Goal: Transaction & Acquisition: Purchase product/service

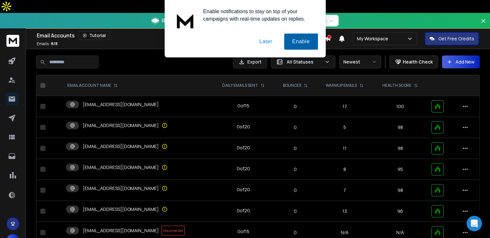
click at [294, 42] on button "Enable" at bounding box center [301, 42] width 34 height 16
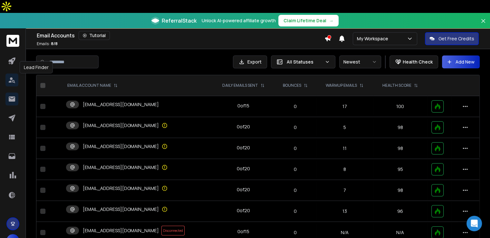
click at [14, 76] on icon at bounding box center [12, 80] width 8 height 8
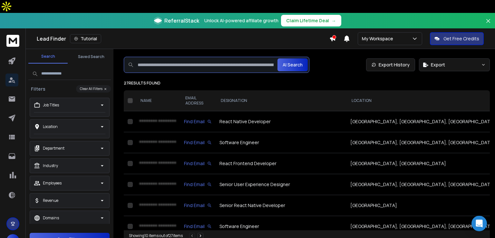
click at [63, 67] on input at bounding box center [69, 73] width 82 height 13
click at [101, 126] on icon at bounding box center [102, 126] width 3 height 1
click at [99, 98] on div "Job Titles" at bounding box center [70, 107] width 80 height 19
click at [99, 102] on icon at bounding box center [102, 105] width 6 height 6
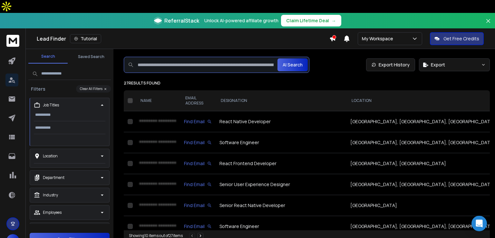
click at [99, 102] on icon at bounding box center [102, 105] width 6 height 6
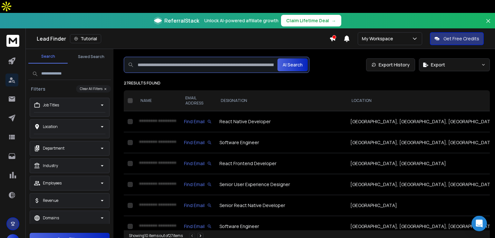
click at [99, 123] on icon at bounding box center [102, 126] width 6 height 6
click at [58, 130] on input at bounding box center [70, 136] width 72 height 13
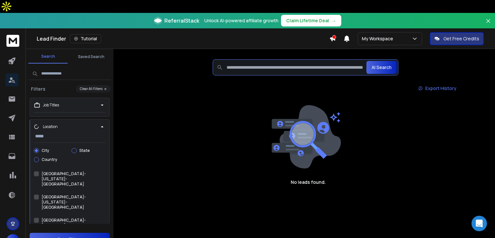
type input "******"
click at [53, 157] on label "Country" at bounding box center [49, 159] width 15 height 5
click at [39, 157] on button "Country" at bounding box center [36, 159] width 5 height 5
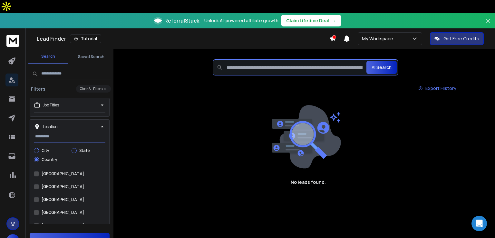
click at [52, 130] on input at bounding box center [70, 136] width 72 height 13
type input "******"
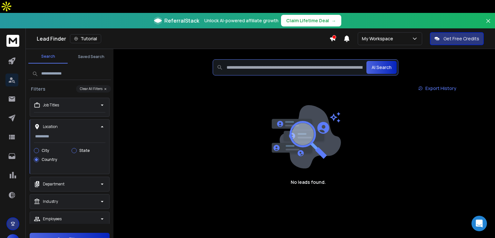
click at [102, 119] on div "Location [GEOGRAPHIC_DATA]" at bounding box center [70, 146] width 80 height 55
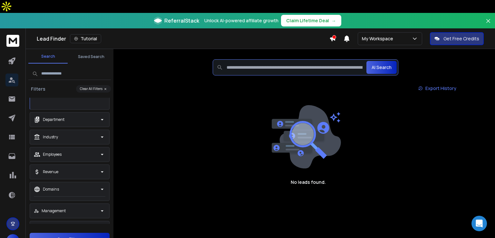
click at [99, 134] on icon at bounding box center [102, 137] width 6 height 6
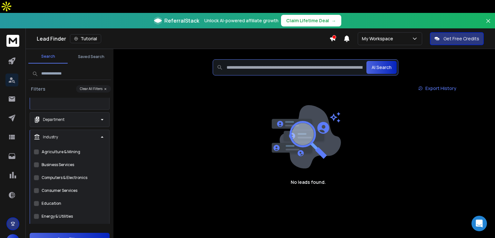
click at [64, 134] on div "Industry" at bounding box center [70, 137] width 72 height 6
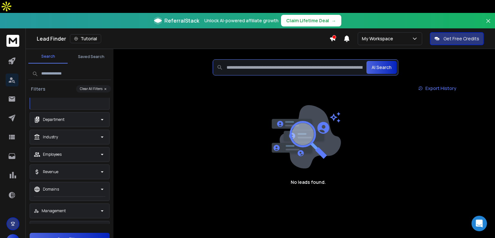
click at [64, 134] on div "Industry" at bounding box center [70, 137] width 72 height 6
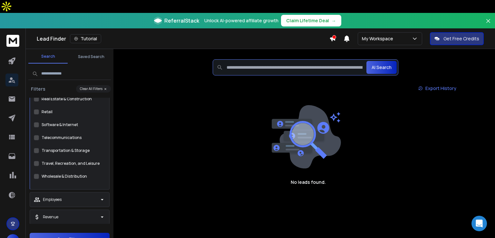
scroll to position [226, 0]
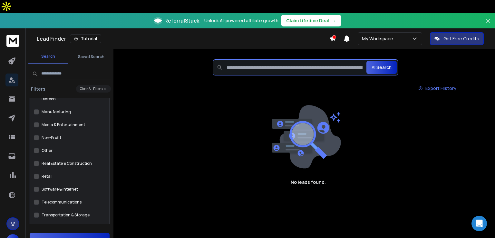
click at [60, 109] on label "Manufacturing" at bounding box center [56, 111] width 29 height 5
click at [39, 109] on button "Manufacturing" at bounding box center [36, 111] width 5 height 5
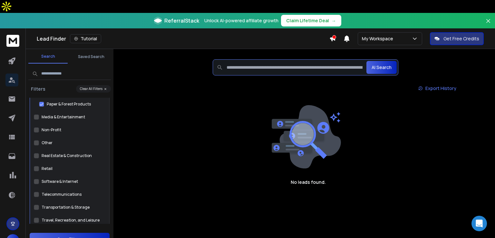
scroll to position [451, 0]
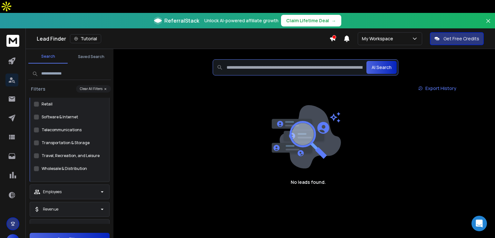
click at [37, 140] on Storage "Transportation & Storage" at bounding box center [36, 142] width 5 height 5
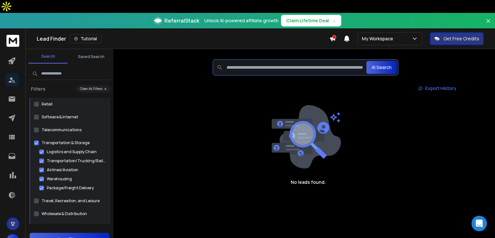
scroll to position [483, 0]
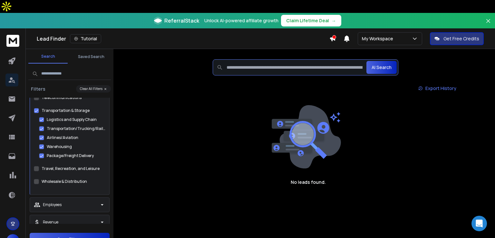
click at [380, 61] on button "AI Search" at bounding box center [381, 67] width 30 height 13
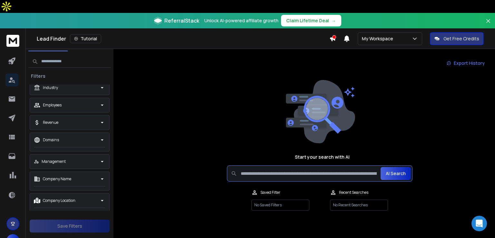
scroll to position [18, 0]
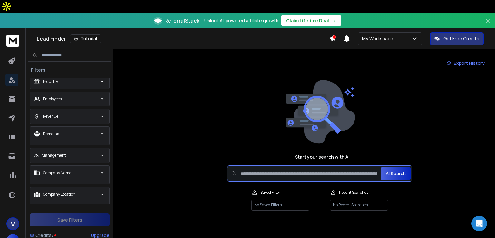
click at [84, 165] on div "Company Name" at bounding box center [70, 174] width 80 height 19
click at [99, 169] on icon at bounding box center [102, 172] width 6 height 6
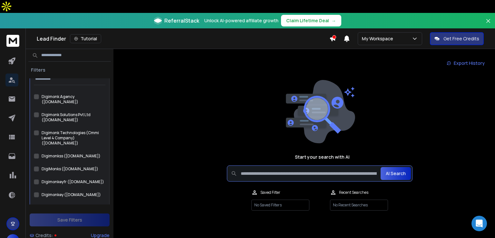
scroll to position [191, 0]
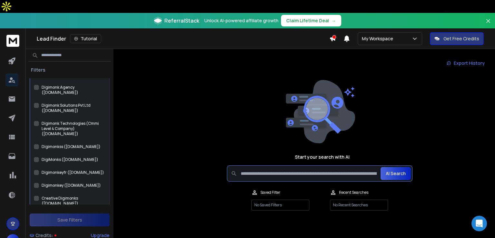
type input "********"
click at [37, 121] on \(digimonk\ "Digimonk Technologies (Cmmi Level 4 Company) ([DOMAIN_NAME])" at bounding box center [36, 123] width 5 height 5
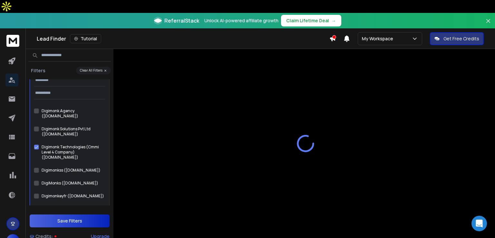
scroll to position [213, 0]
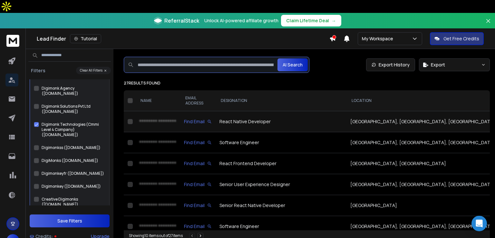
click at [184, 118] on div "Find Email" at bounding box center [198, 121] width 28 height 6
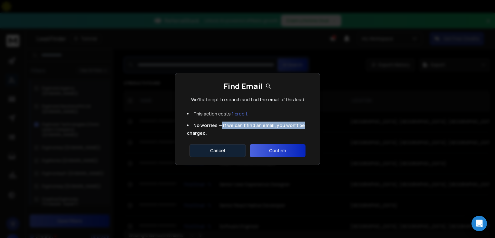
drag, startPoint x: 219, startPoint y: 127, endPoint x: 212, endPoint y: 154, distance: 27.9
click at [300, 127] on li "No worries — if we can't find an email, you won't be charged." at bounding box center [247, 129] width 129 height 19
click at [210, 155] on button "Cancel" at bounding box center [217, 150] width 56 height 13
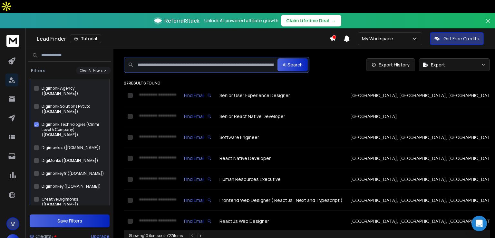
scroll to position [0, 0]
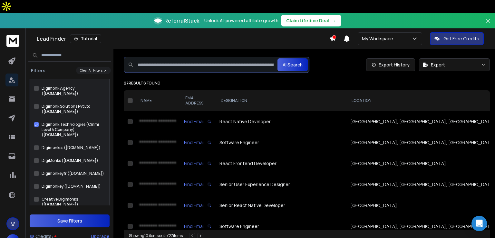
click at [439, 230] on div "Showing 10 items out of 27 items" at bounding box center [307, 235] width 366 height 11
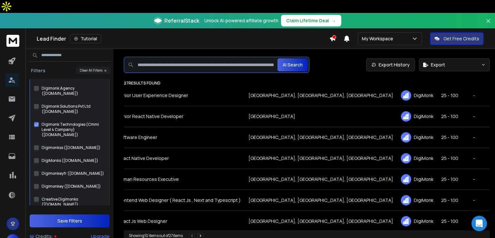
scroll to position [0, 102]
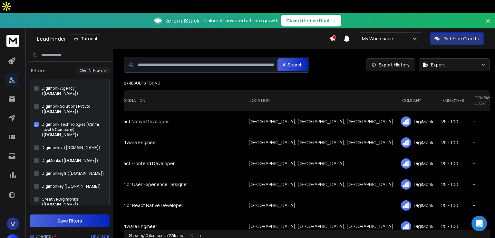
click at [235, 58] on textarea at bounding box center [206, 64] width 136 height 13
drag, startPoint x: 128, startPoint y: 70, endPoint x: 183, endPoint y: 70, distance: 55.7
click at [183, 81] on p "27 results found" at bounding box center [307, 83] width 366 height 5
drag, startPoint x: 161, startPoint y: 70, endPoint x: 127, endPoint y: 67, distance: 34.6
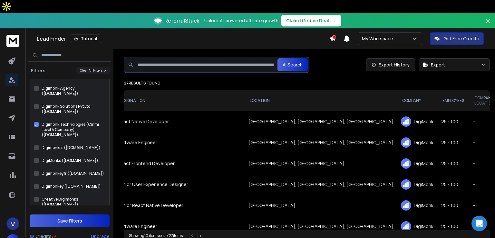
click at [127, 81] on p "27 results found" at bounding box center [307, 83] width 366 height 5
drag, startPoint x: 218, startPoint y: 9, endPoint x: 254, endPoint y: 8, distance: 36.1
click at [254, 17] on p "Unlock AI-powered affiliate growth" at bounding box center [241, 20] width 74 height 6
click at [312, 15] on button "Claim Lifetime Deal →" at bounding box center [311, 21] width 60 height 12
click at [336, 35] on div at bounding box center [334, 37] width 4 height 4
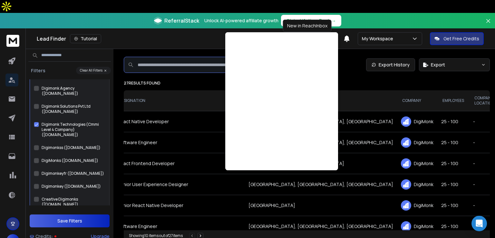
click at [345, 57] on div "AI Search Export History Export" at bounding box center [307, 65] width 366 height 16
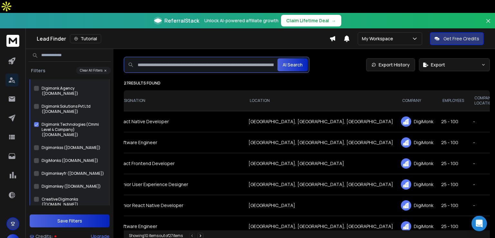
click at [447, 35] on p "Get Free Credits" at bounding box center [461, 38] width 36 height 6
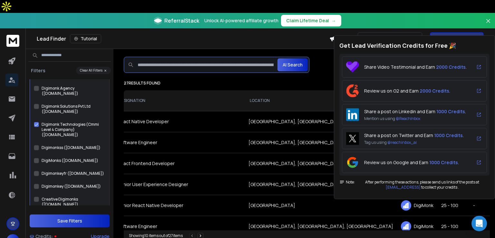
click at [493, 28] on div "Lead Finder Tutorial My Workspace Get Free Credits" at bounding box center [247, 38] width 495 height 21
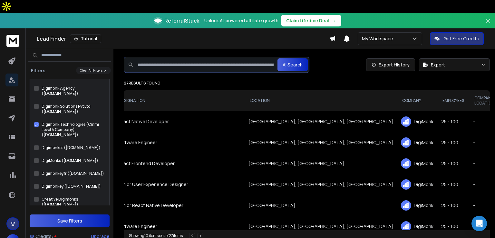
scroll to position [19, 0]
click at [54, 232] on div "Credits:" at bounding box center [43, 235] width 27 height 6
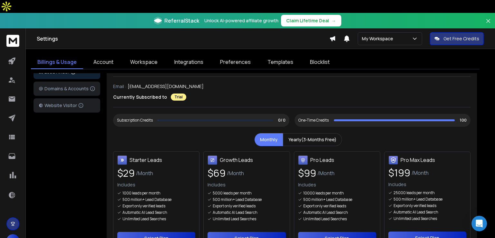
scroll to position [64, 0]
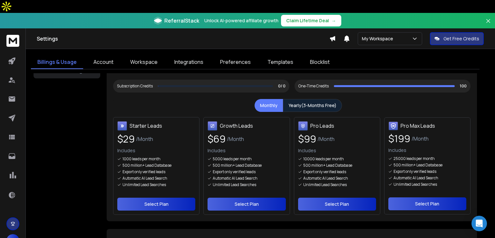
click at [309, 99] on button "Yearly(3-Months Free)" at bounding box center [312, 105] width 59 height 13
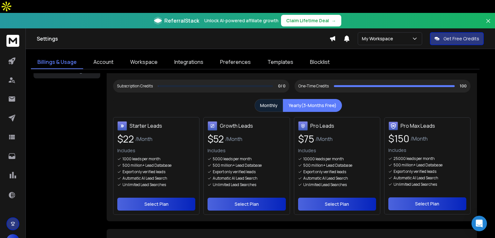
click at [268, 99] on button "Monthly" at bounding box center [269, 105] width 28 height 13
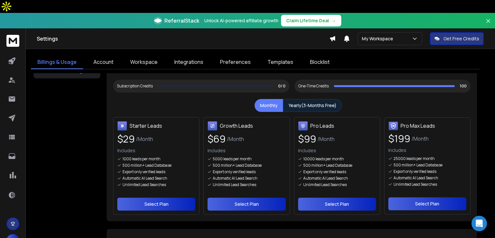
click at [308, 99] on button "Yearly(3-Months Free)" at bounding box center [312, 105] width 59 height 13
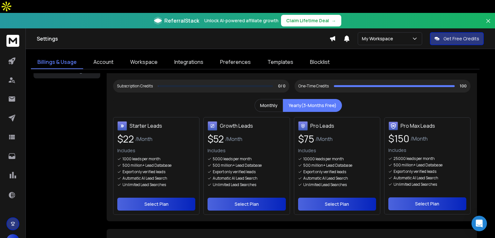
drag, startPoint x: 348, startPoint y: 73, endPoint x: 344, endPoint y: 73, distance: 4.5
click at [344, 80] on div "One-Time Credits 100" at bounding box center [382, 86] width 176 height 13
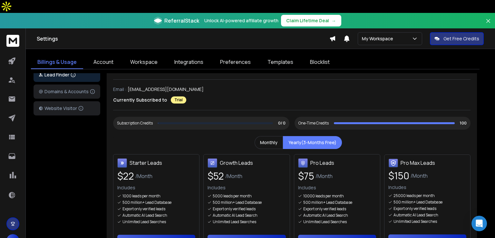
scroll to position [0, 0]
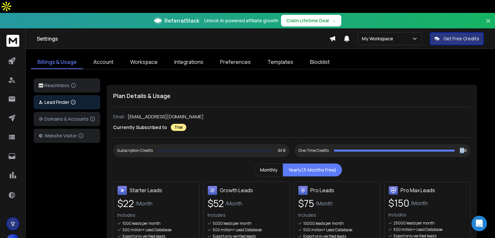
drag, startPoint x: 374, startPoint y: 137, endPoint x: 463, endPoint y: 140, distance: 88.3
click at [463, 144] on div "One-Time Credits 100" at bounding box center [382, 150] width 176 height 13
click at [463, 148] on p "100" at bounding box center [463, 150] width 7 height 5
click at [177, 124] on div "Trial" at bounding box center [178, 127] width 15 height 7
click at [133, 124] on p "Currently Subscribed to" at bounding box center [140, 127] width 54 height 6
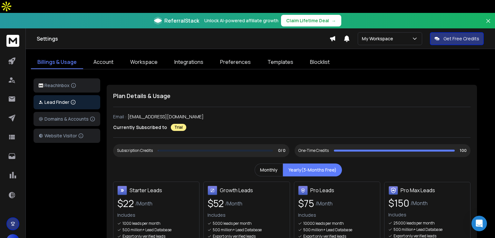
click at [58, 112] on button "Domains & Accounts" at bounding box center [67, 119] width 67 height 14
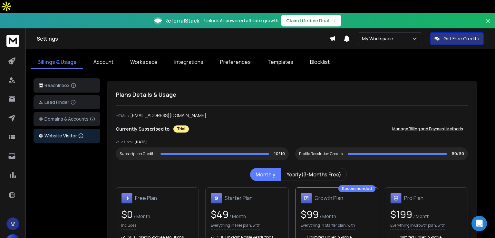
click at [63, 129] on button "Website Visitor" at bounding box center [67, 136] width 67 height 14
click at [70, 112] on button "Domains & Accounts" at bounding box center [67, 119] width 67 height 14
click at [60, 129] on button "Website Visitor" at bounding box center [67, 136] width 67 height 14
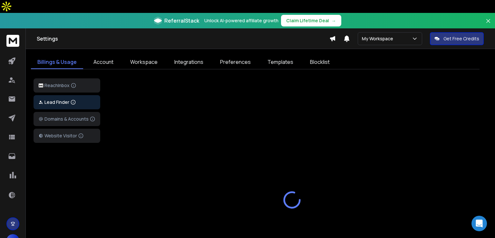
click at [60, 95] on button "Lead Finder" at bounding box center [67, 102] width 67 height 14
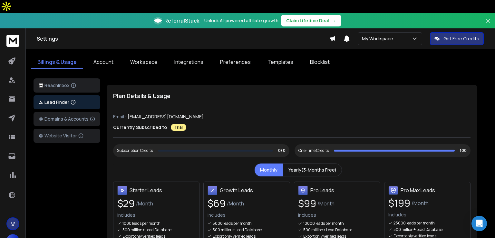
click at [63, 129] on button "Website Visitor" at bounding box center [67, 136] width 67 height 14
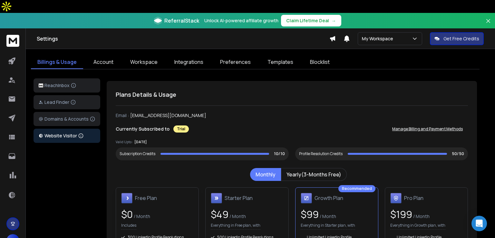
click at [58, 78] on button "ReachInbox" at bounding box center [67, 85] width 67 height 14
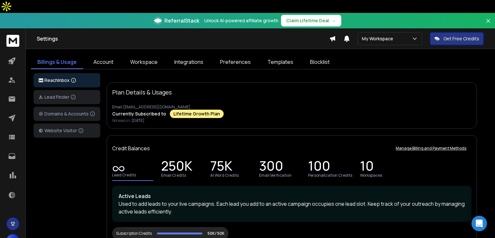
scroll to position [10, 0]
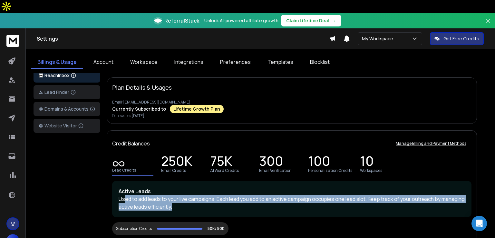
drag, startPoint x: 124, startPoint y: 186, endPoint x: 387, endPoint y: 198, distance: 262.9
click at [387, 198] on div "Active Leads Used to add leads to your live campaigns. Each lead you add to an …" at bounding box center [291, 199] width 359 height 36
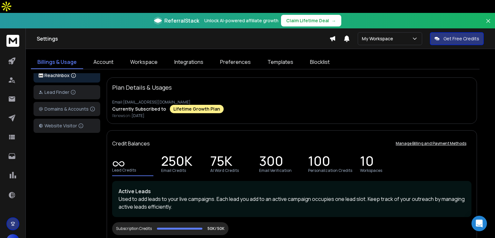
click at [216, 158] on p "75K" at bounding box center [221, 162] width 22 height 9
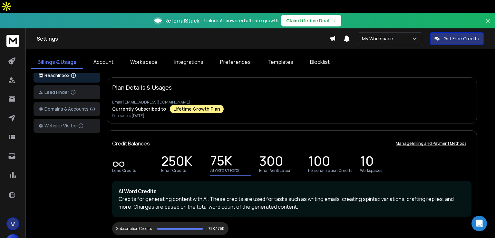
scroll to position [42, 0]
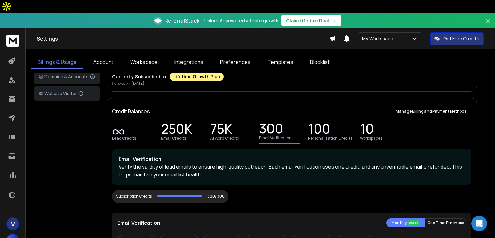
click at [280, 125] on p "300" at bounding box center [271, 129] width 24 height 9
click at [307, 128] on div "Lead Credits 250K Email Credits 75K AI Word Credits 300 Email Verification 100 …" at bounding box center [256, 134] width 289 height 13
click at [321, 125] on p "100" at bounding box center [319, 129] width 22 height 9
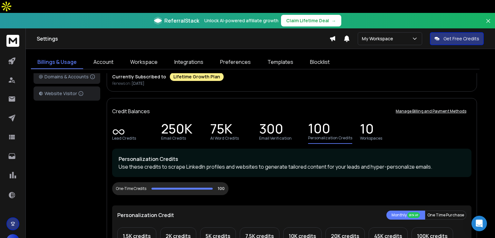
click at [367, 125] on p "10" at bounding box center [367, 129] width 14 height 9
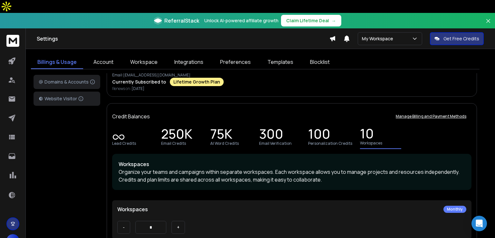
click at [63, 92] on button "Website Visitor" at bounding box center [67, 99] width 67 height 14
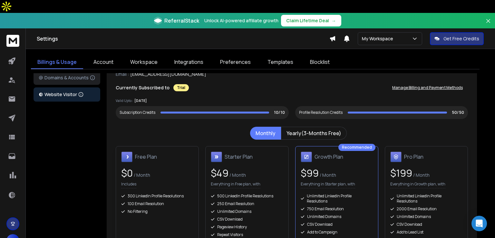
scroll to position [0, 0]
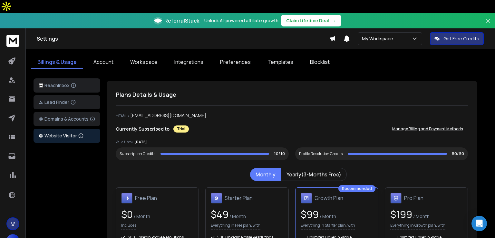
click at [60, 95] on button "Lead Finder" at bounding box center [67, 102] width 67 height 14
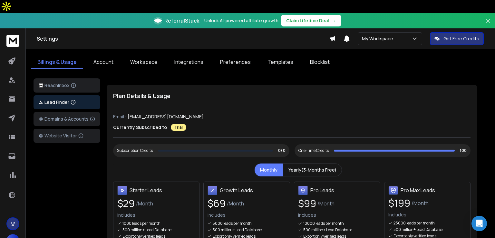
click at [469, 35] on p "Get Free Credits" at bounding box center [461, 38] width 36 height 6
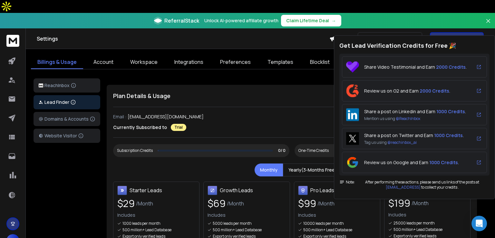
click at [446, 92] on p "Review us on G2 and Earn 2000 Credits ." at bounding box center [407, 91] width 86 height 6
